Goal: Task Accomplishment & Management: Manage account settings

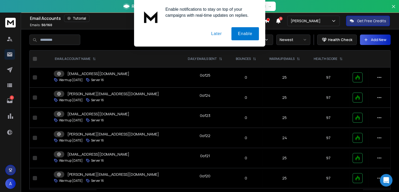
click at [219, 34] on button "Later" at bounding box center [216, 33] width 24 height 13
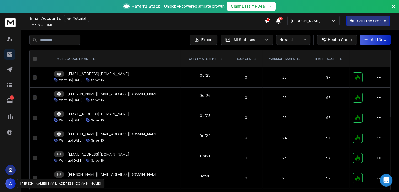
click at [10, 183] on span "A" at bounding box center [10, 184] width 10 height 10
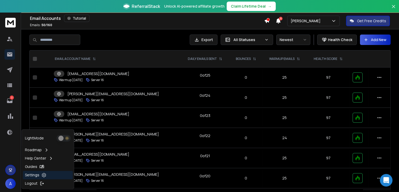
click at [46, 176] on icon at bounding box center [43, 175] width 5 height 5
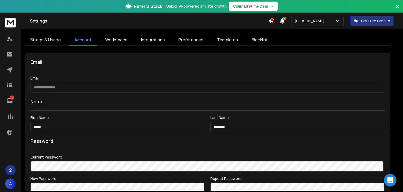
click at [257, 42] on link "Blocklist" at bounding box center [259, 40] width 26 height 11
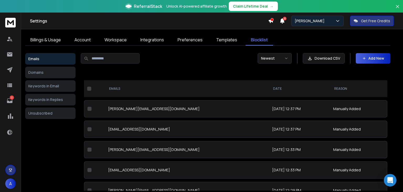
click at [325, 23] on div "[PERSON_NAME]" at bounding box center [317, 20] width 46 height 5
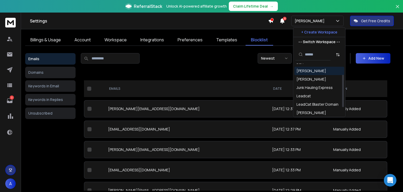
scroll to position [31, 0]
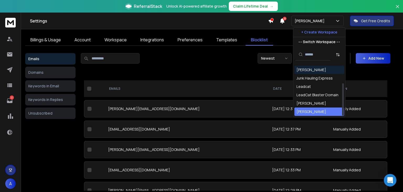
click at [314, 69] on div "Issa Paez" at bounding box center [319, 70] width 50 height 8
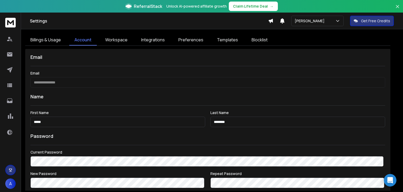
scroll to position [8, 0]
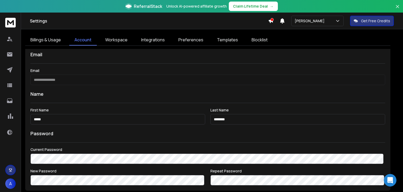
click at [261, 41] on link "Blocklist" at bounding box center [259, 40] width 26 height 11
click at [258, 40] on link "Blocklist" at bounding box center [259, 40] width 26 height 11
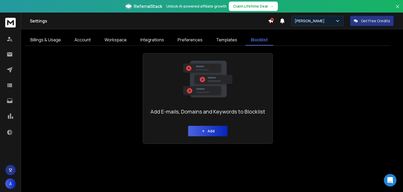
click at [337, 24] on button "[PERSON_NAME]" at bounding box center [317, 21] width 52 height 10
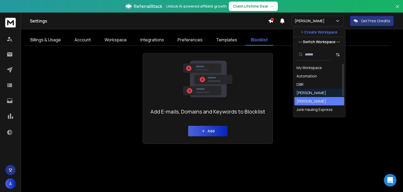
click at [317, 93] on div "Elle Sheridan" at bounding box center [311, 92] width 30 height 5
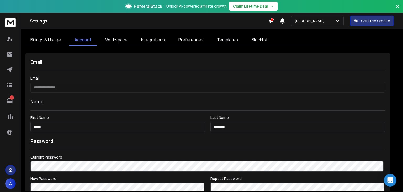
click at [257, 38] on link "Blocklist" at bounding box center [259, 40] width 26 height 11
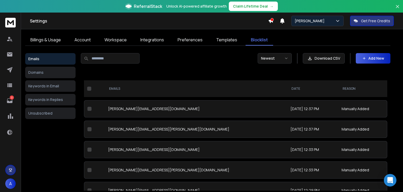
click at [306, 19] on p "Elle Sheridan" at bounding box center [310, 20] width 32 height 5
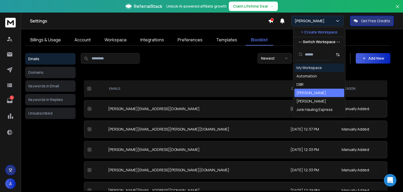
click at [324, 21] on div "Elle Sheridan" at bounding box center [317, 20] width 46 height 5
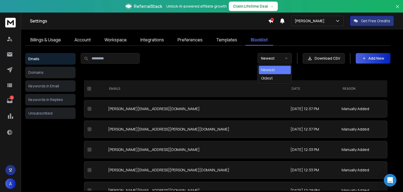
click at [283, 61] on button "Newest" at bounding box center [274, 58] width 34 height 10
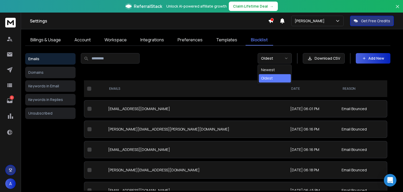
click at [287, 59] on icon "button" at bounding box center [286, 58] width 4 height 4
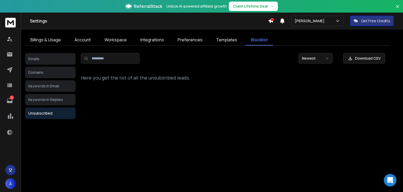
click at [64, 113] on button "Unsubscribed" at bounding box center [50, 114] width 50 height 12
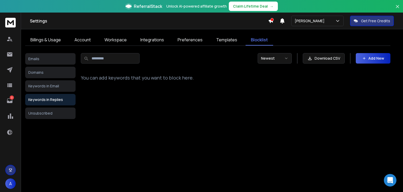
click at [61, 101] on replies "Keywords in Replies" at bounding box center [50, 100] width 50 height 12
click at [64, 86] on email "Keywords in Email" at bounding box center [50, 86] width 50 height 12
click at [63, 72] on button "Domains" at bounding box center [50, 73] width 50 height 12
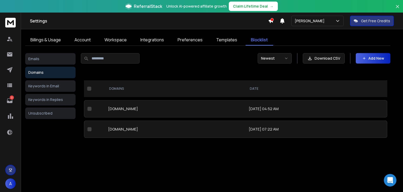
click at [61, 61] on button "Emails" at bounding box center [50, 59] width 50 height 12
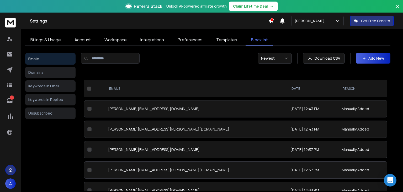
click at [121, 60] on input at bounding box center [110, 58] width 59 height 10
click at [116, 59] on input at bounding box center [110, 58] width 59 height 10
paste input "**********"
type input "**********"
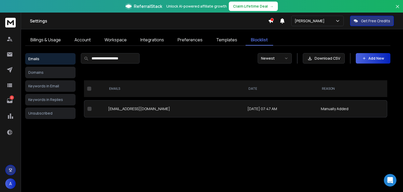
click at [131, 59] on input "**********" at bounding box center [110, 58] width 59 height 10
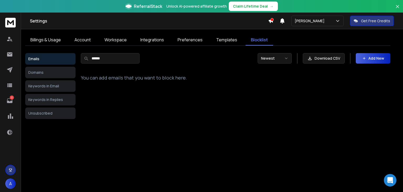
click at [124, 60] on input "******" at bounding box center [110, 58] width 59 height 10
type input "**********"
click at [124, 60] on input "**********" at bounding box center [110, 58] width 59 height 10
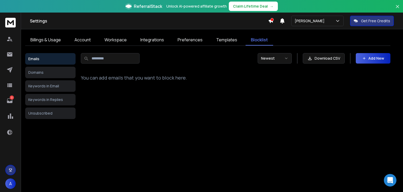
paste input "**********"
type input "**********"
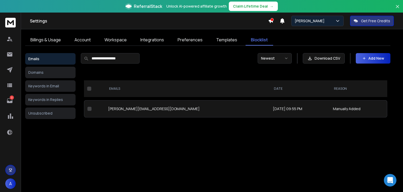
click at [315, 25] on button "Elle Sheridan" at bounding box center [317, 21] width 52 height 10
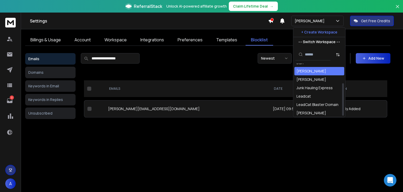
scroll to position [31, 0]
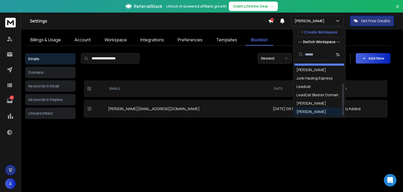
click at [320, 109] on div "[PERSON_NAME]" at bounding box center [319, 112] width 50 height 8
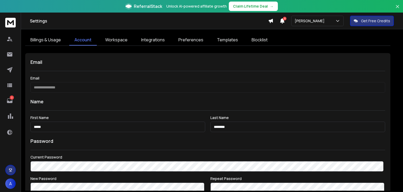
click at [257, 42] on link "Blocklist" at bounding box center [259, 40] width 26 height 11
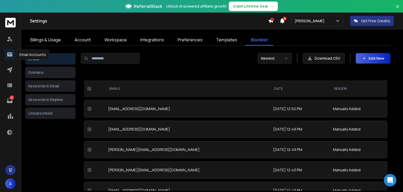
click at [9, 53] on icon at bounding box center [9, 54] width 5 height 4
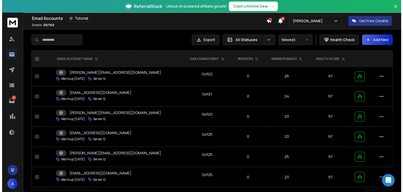
scroll to position [896, 0]
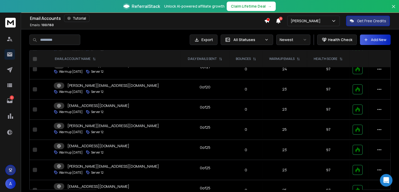
drag, startPoint x: 68, startPoint y: 143, endPoint x: 137, endPoint y: 144, distance: 68.7
click at [129, 144] on p "[EMAIL_ADDRESS][DOMAIN_NAME]" at bounding box center [98, 146] width 62 height 5
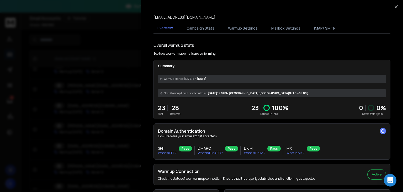
click at [393, 5] on body "ReferralStack Unlock AI-powered affiliate growth Lifetime Deals available! Clai…" at bounding box center [199, 96] width 399 height 192
click at [396, 6] on icon "button" at bounding box center [395, 6] width 5 height 5
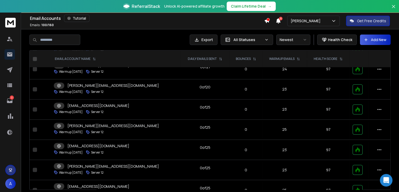
drag, startPoint x: 68, startPoint y: 143, endPoint x: 136, endPoint y: 142, distance: 67.9
click at [129, 144] on p "[EMAIL_ADDRESS][DOMAIN_NAME]" at bounding box center [98, 146] width 62 height 5
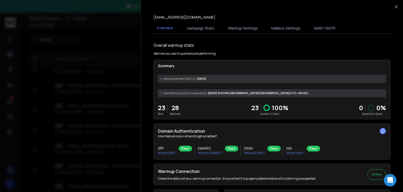
drag, startPoint x: 226, startPoint y: 17, endPoint x: 148, endPoint y: 19, distance: 78.1
copy p "[EMAIL_ADDRESS][DOMAIN_NAME]"
click at [394, 7] on icon "button" at bounding box center [395, 7] width 3 height 3
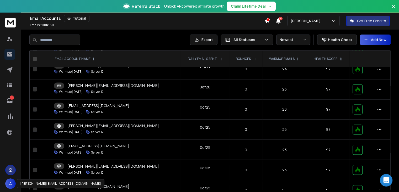
click at [9, 181] on span "A" at bounding box center [10, 184] width 10 height 10
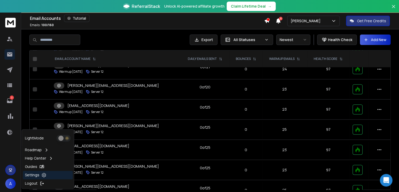
click at [34, 178] on div "Settings" at bounding box center [48, 175] width 50 height 8
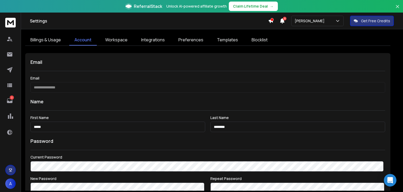
click at [251, 39] on link "Blocklist" at bounding box center [259, 40] width 26 height 11
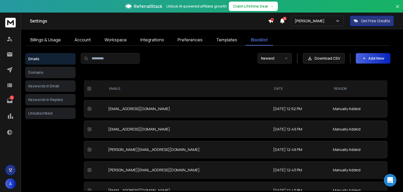
click at [107, 57] on input at bounding box center [110, 58] width 59 height 10
